Goal: Navigation & Orientation: Find specific page/section

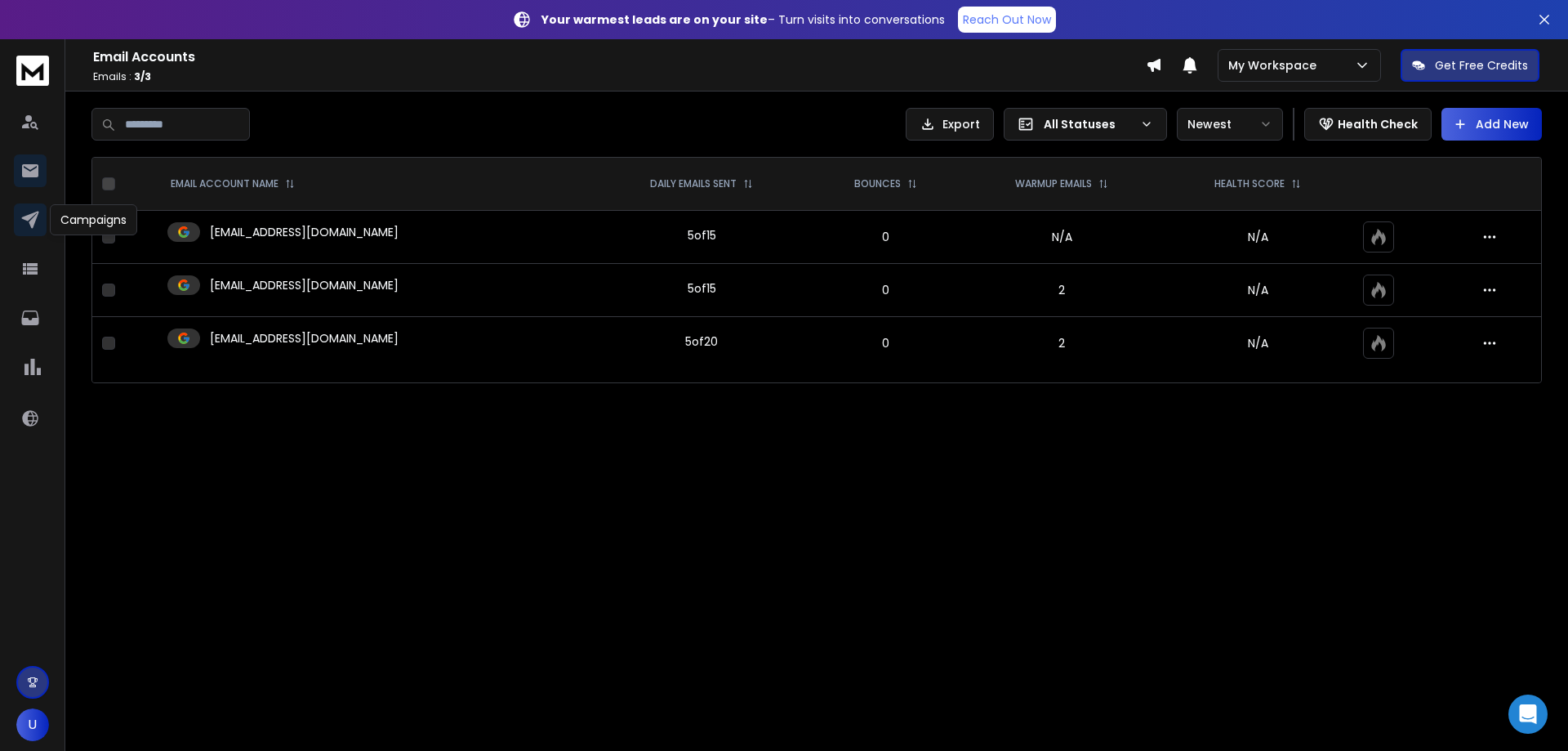
click at [40, 226] on icon at bounding box center [31, 220] width 20 height 20
